Goal: Information Seeking & Learning: Check status

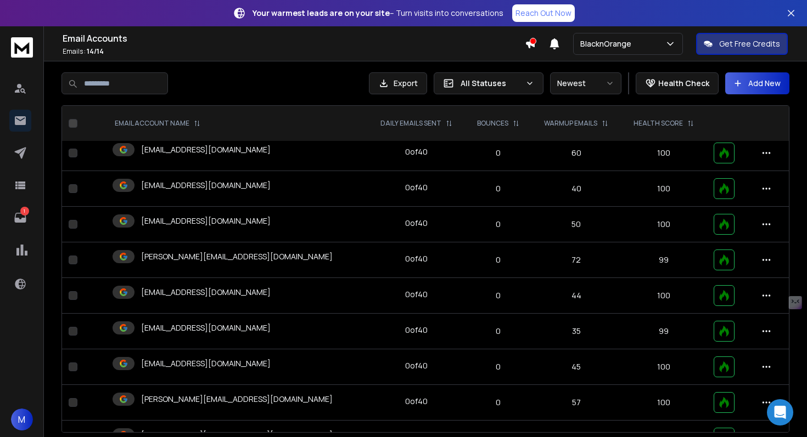
scroll to position [7, 0]
click at [22, 217] on icon at bounding box center [20, 217] width 13 height 13
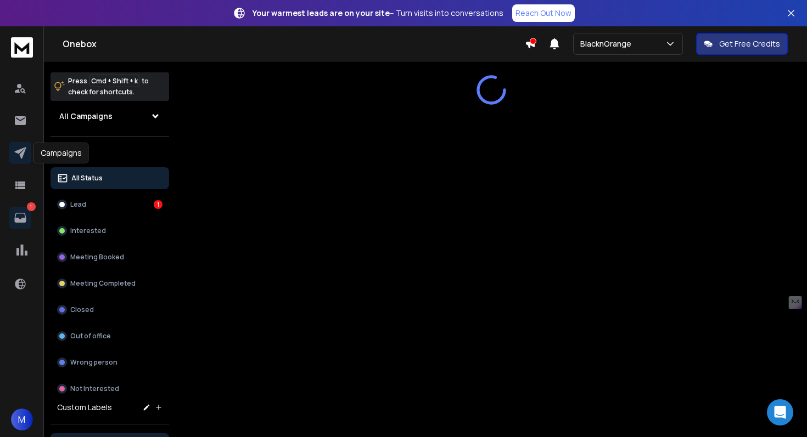
click at [30, 150] on link at bounding box center [20, 153] width 22 height 22
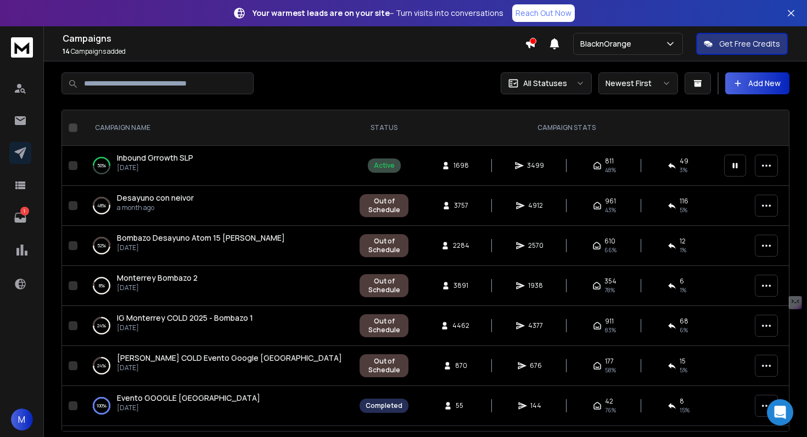
click at [189, 157] on span "Inbound Grrowth SLP" at bounding box center [155, 158] width 76 height 10
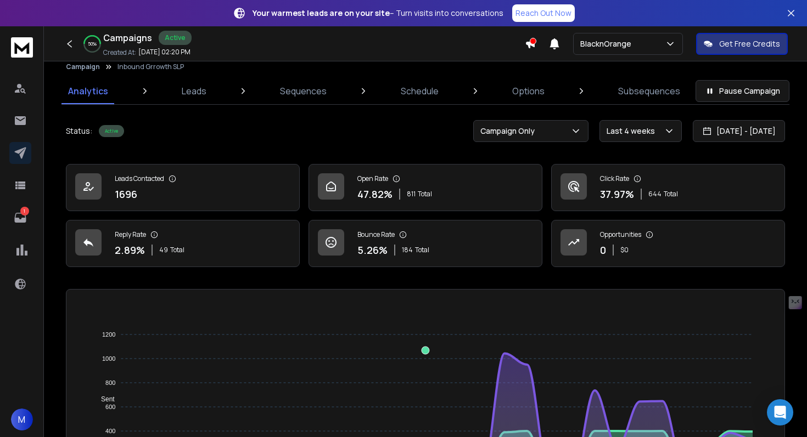
scroll to position [22, 0]
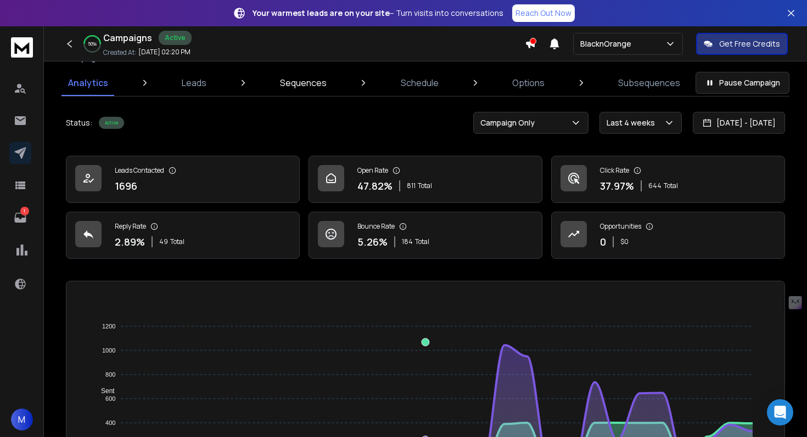
click at [316, 91] on link "Sequences" at bounding box center [303, 83] width 60 height 26
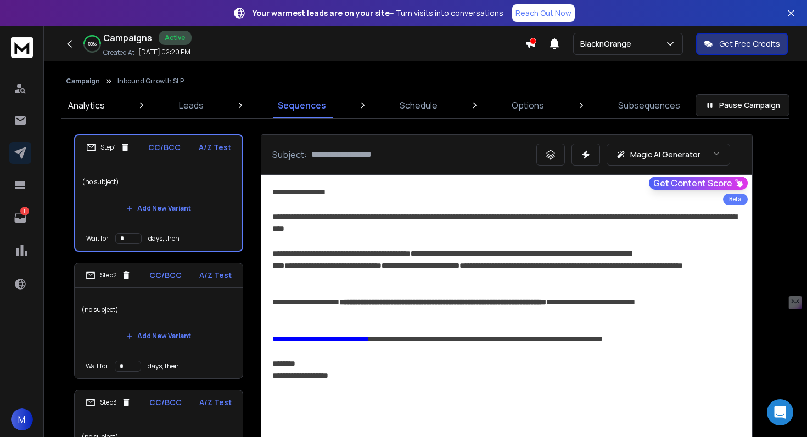
click at [92, 103] on p "Analytics" at bounding box center [86, 105] width 37 height 13
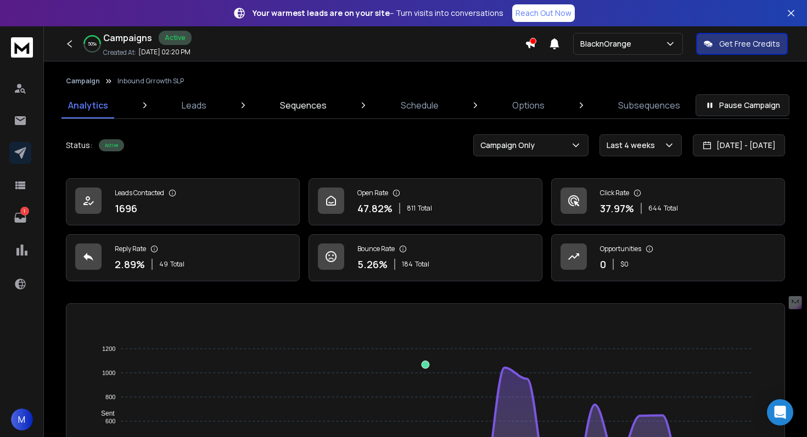
click at [305, 107] on p "Sequences" at bounding box center [303, 105] width 47 height 13
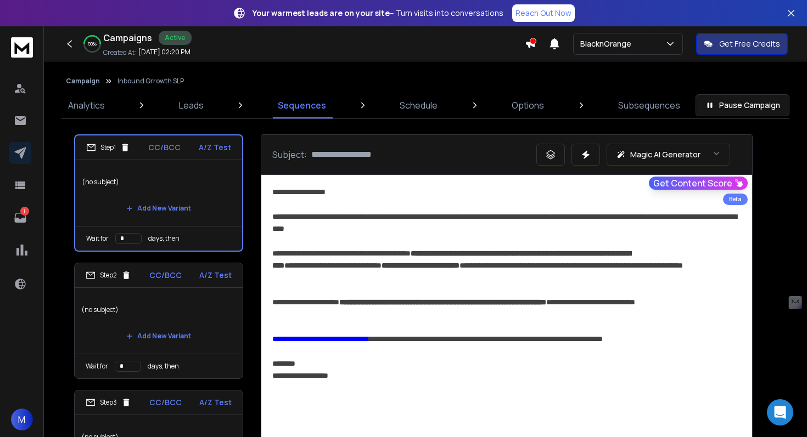
click at [153, 314] on p "(no subject)" at bounding box center [158, 310] width 155 height 31
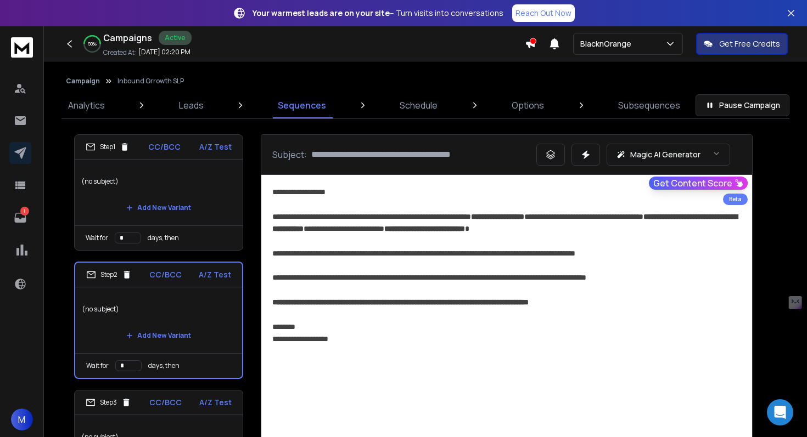
scroll to position [41, 0]
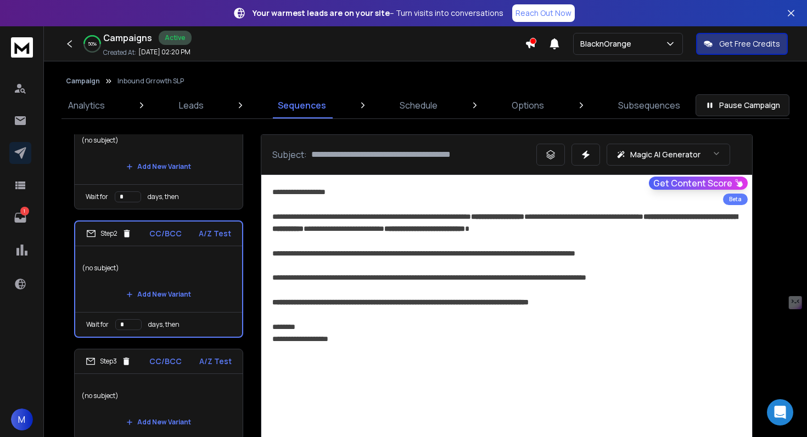
click at [162, 391] on p "(no subject)" at bounding box center [158, 396] width 155 height 31
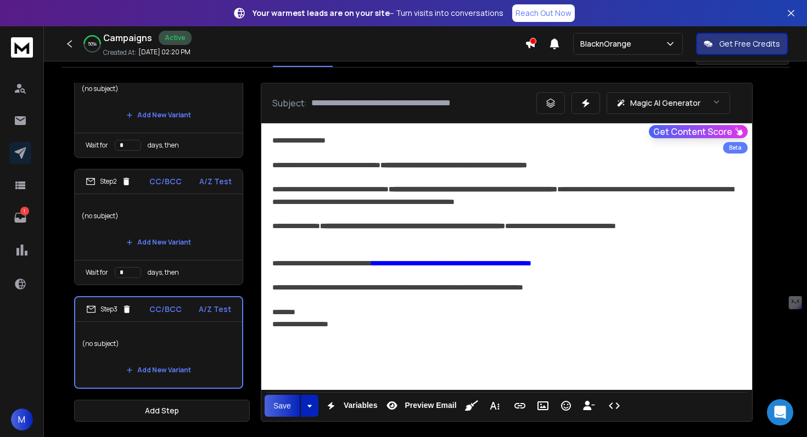
scroll to position [0, 0]
